Goal: Task Accomplishment & Management: Manage account settings

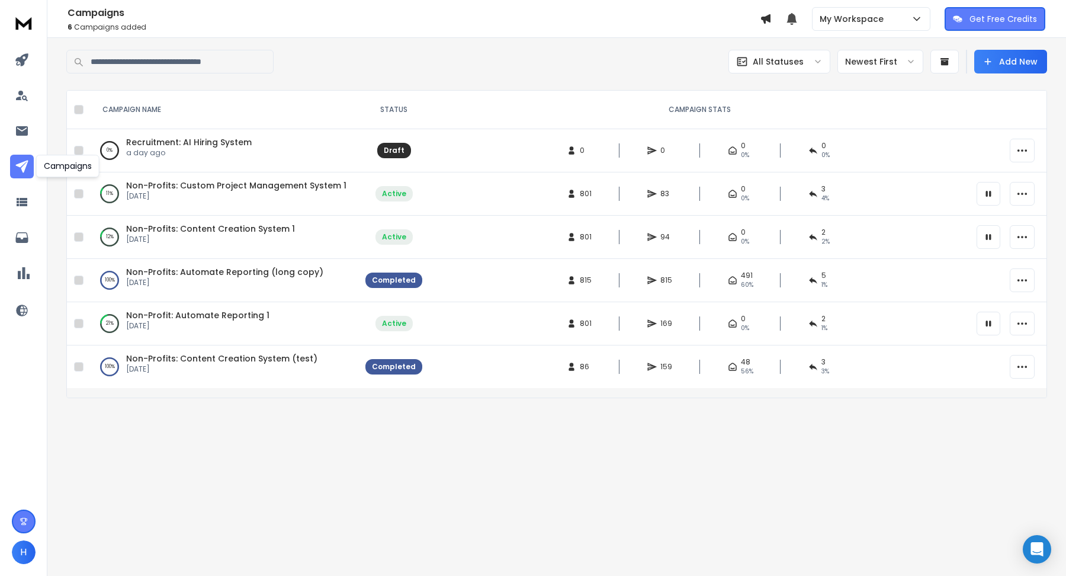
click at [21, 160] on icon at bounding box center [22, 166] width 14 height 14
click at [21, 67] on link at bounding box center [22, 60] width 24 height 24
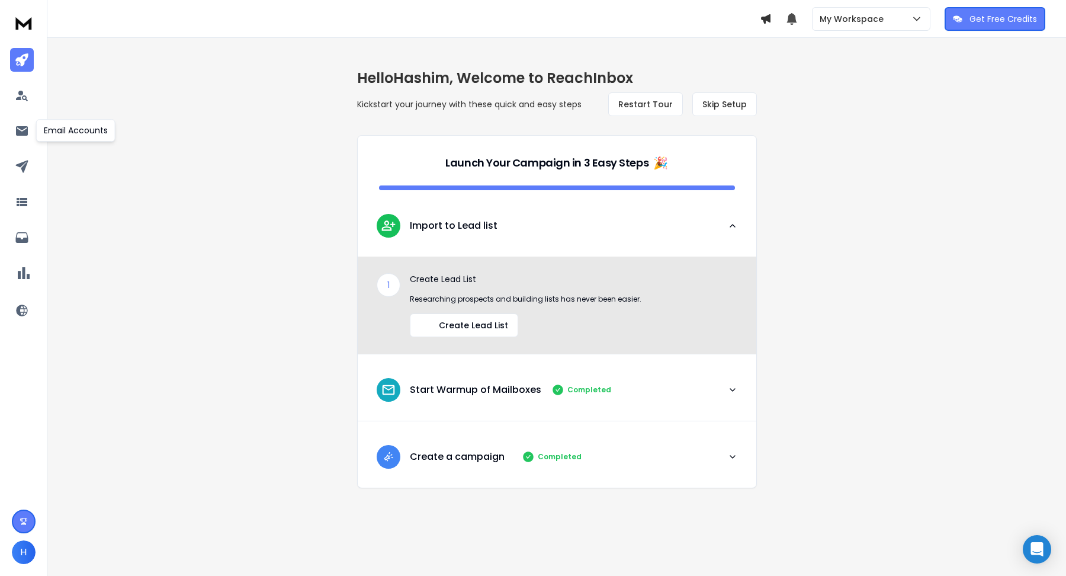
click at [34, 139] on div at bounding box center [23, 133] width 27 height 28
click at [34, 153] on div at bounding box center [23, 187] width 27 height 279
click at [28, 156] on link at bounding box center [22, 167] width 24 height 24
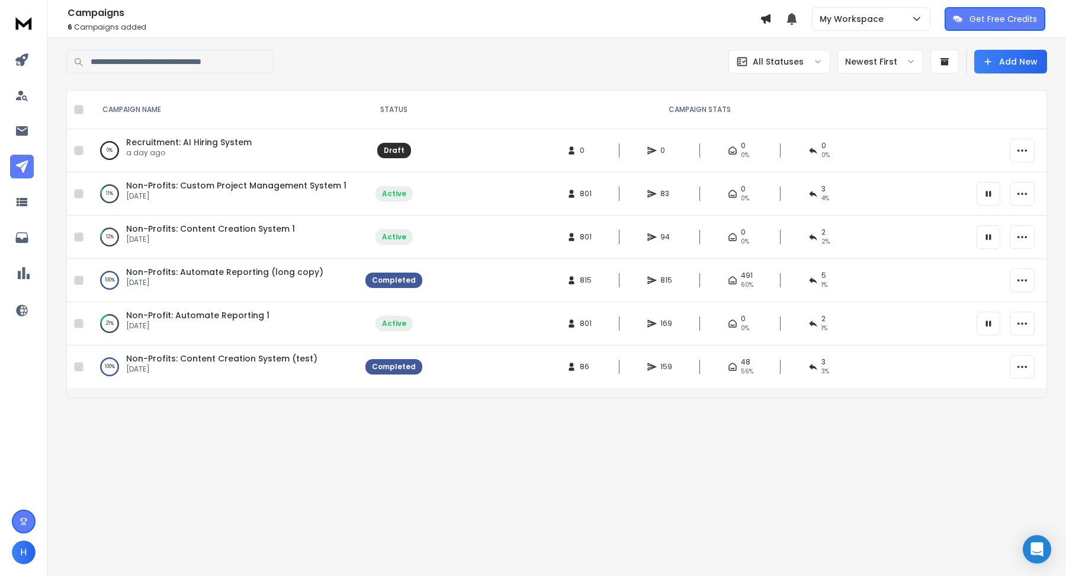
click at [24, 108] on div at bounding box center [23, 98] width 27 height 28
click at [30, 127] on link at bounding box center [22, 131] width 24 height 24
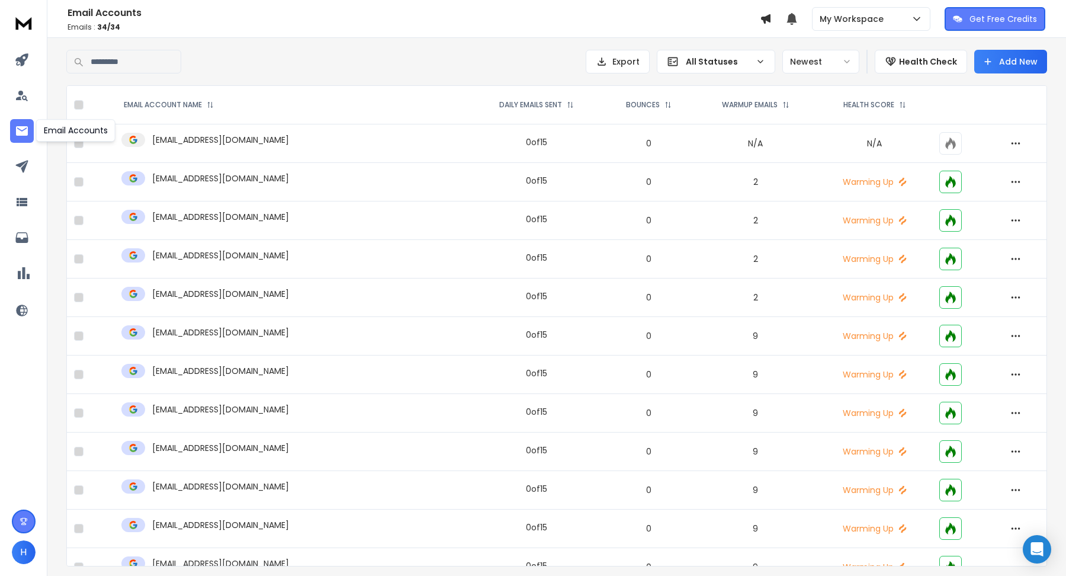
click at [21, 78] on div at bounding box center [23, 187] width 27 height 279
click at [24, 168] on icon at bounding box center [21, 166] width 12 height 12
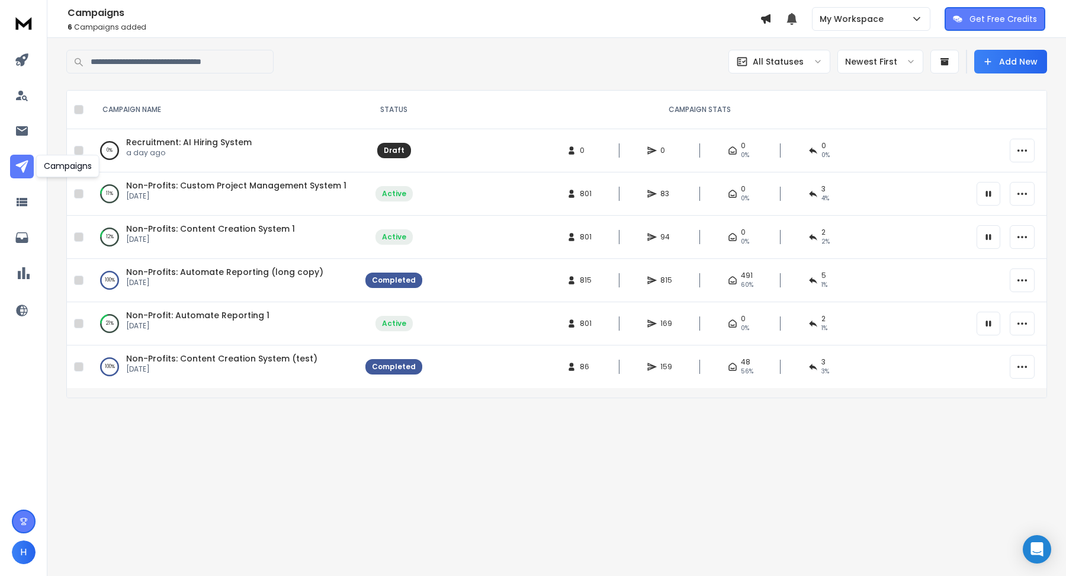
click at [24, 168] on icon at bounding box center [21, 166] width 12 height 12
click at [22, 70] on link at bounding box center [22, 60] width 24 height 24
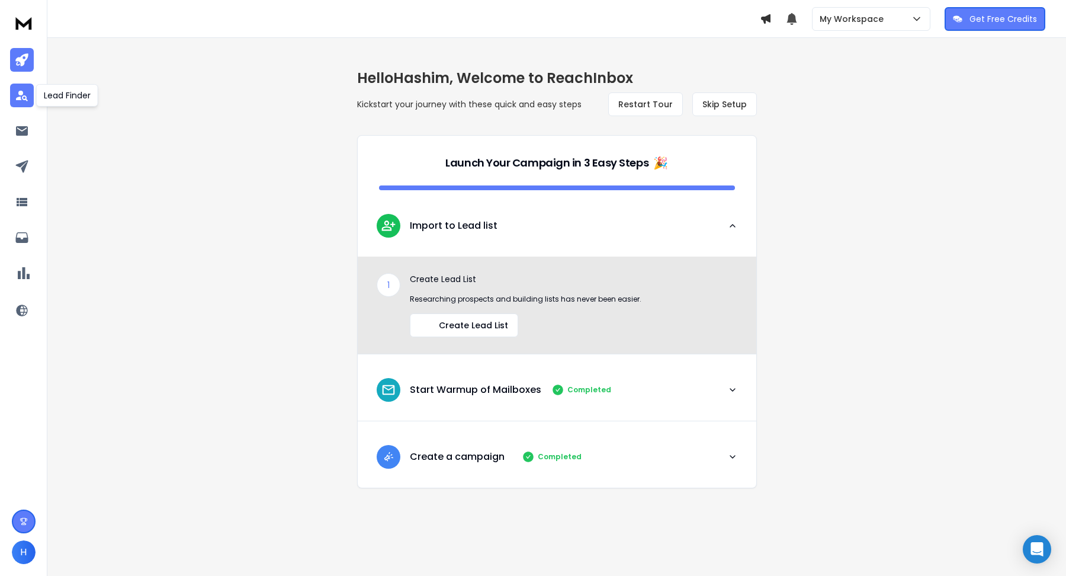
click at [28, 94] on icon at bounding box center [22, 95] width 14 height 14
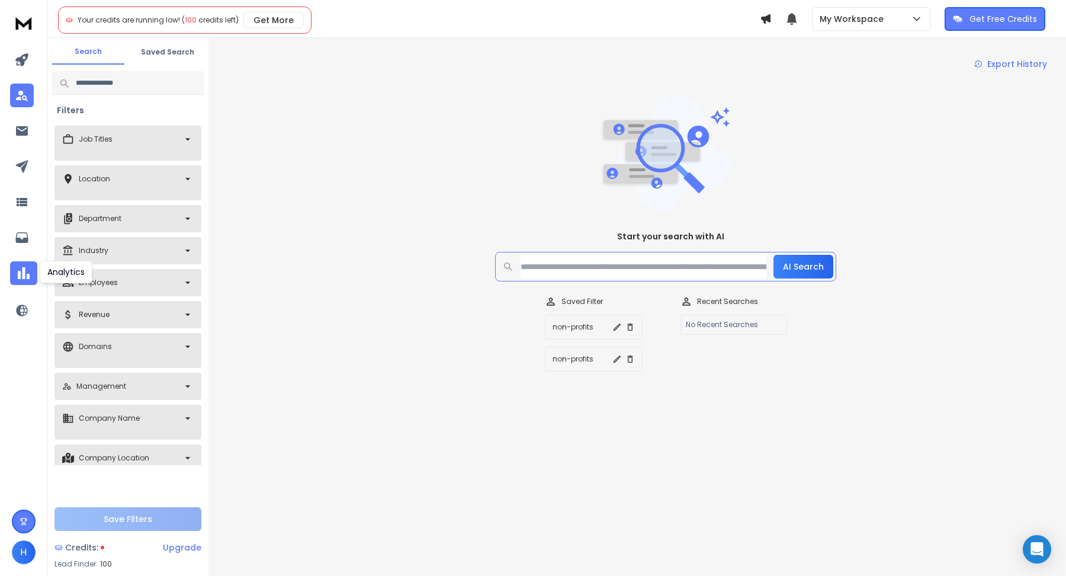
click at [27, 278] on icon at bounding box center [24, 273] width 18 height 18
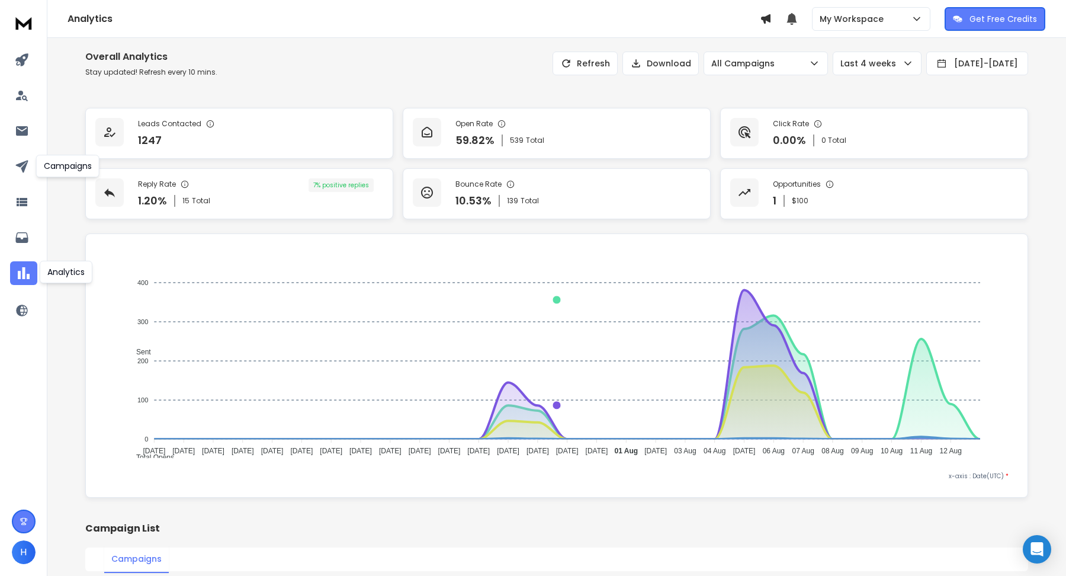
click at [33, 162] on div at bounding box center [23, 169] width 27 height 28
click at [15, 163] on icon at bounding box center [22, 166] width 14 height 14
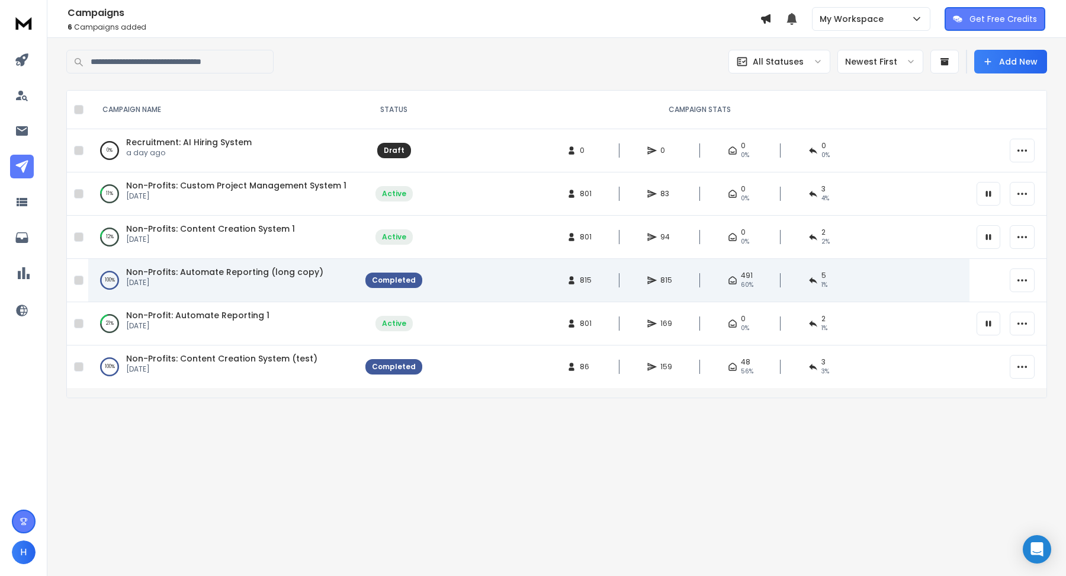
click at [486, 293] on td "815 815 491 60 % 5 1 %" at bounding box center [699, 280] width 540 height 43
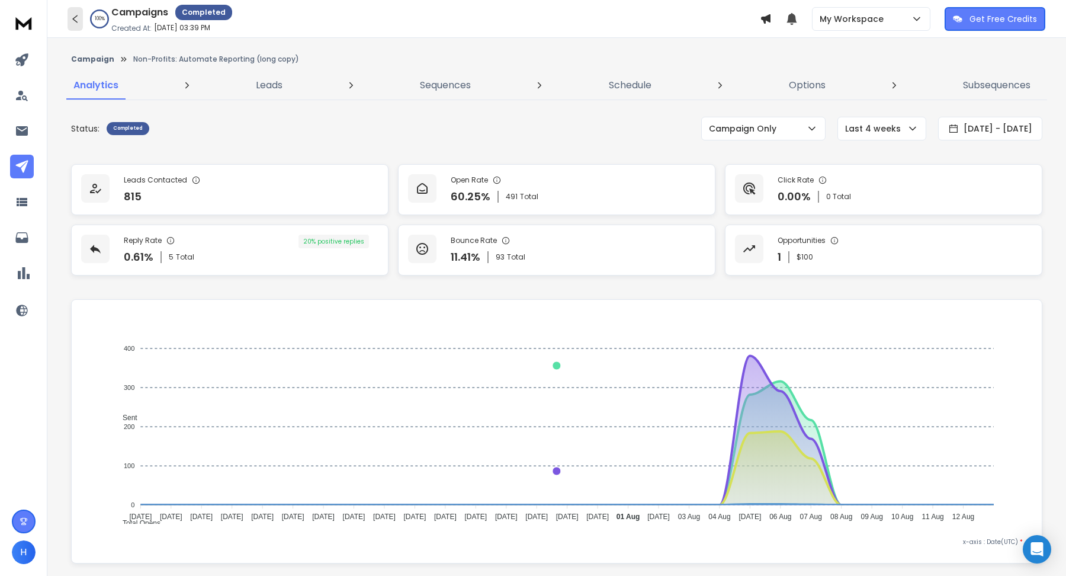
click at [76, 9] on button at bounding box center [75, 19] width 15 height 24
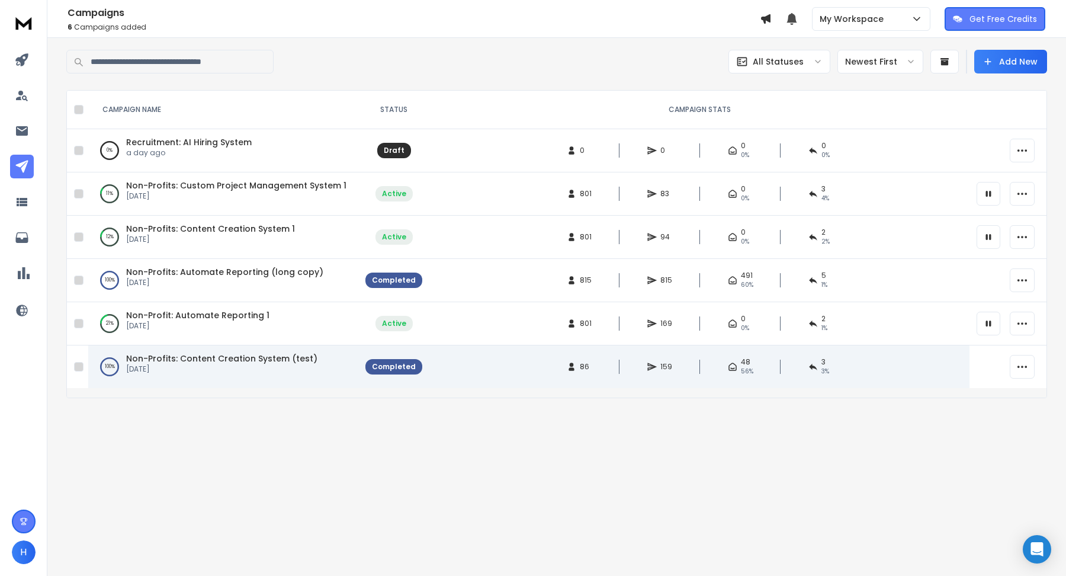
click at [293, 373] on div "Non-Profits: Content Creation System (test) 17 days ago" at bounding box center [221, 366] width 191 height 28
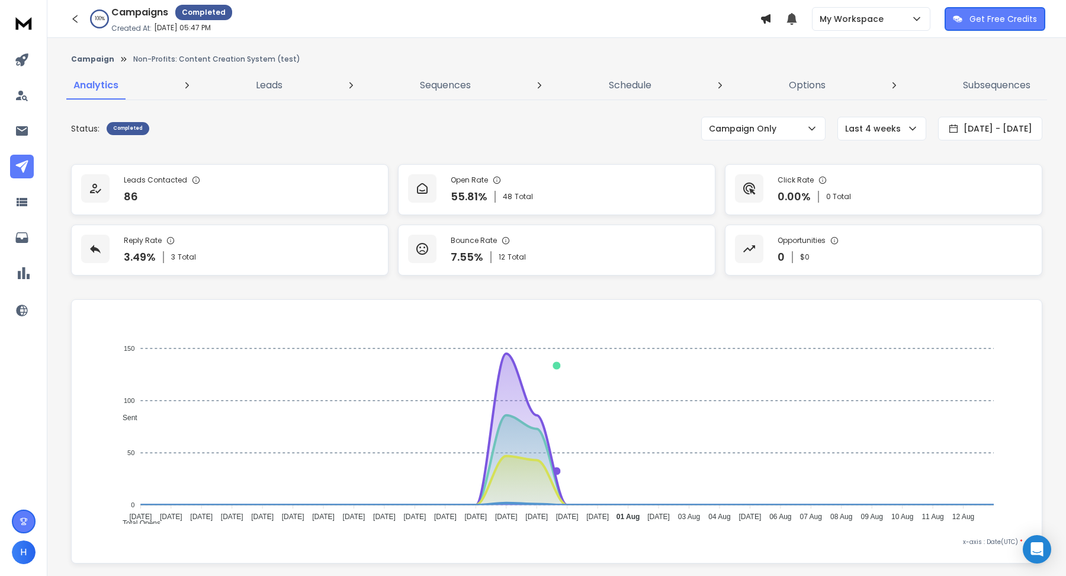
click at [259, 257] on link "Reply Rate 3.49 % 3 Total" at bounding box center [229, 249] width 317 height 51
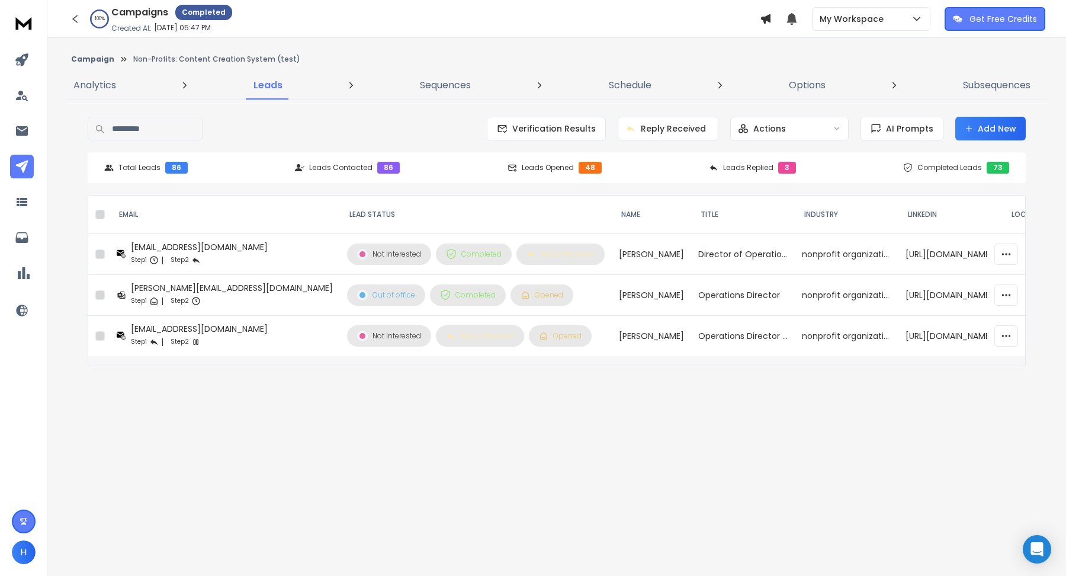
click at [441, 118] on div "Verification Results Reply Received Actions AI Prompts Add New" at bounding box center [557, 129] width 938 height 24
click at [76, 15] on icon at bounding box center [75, 19] width 11 height 11
